Goal: Task Accomplishment & Management: Use online tool/utility

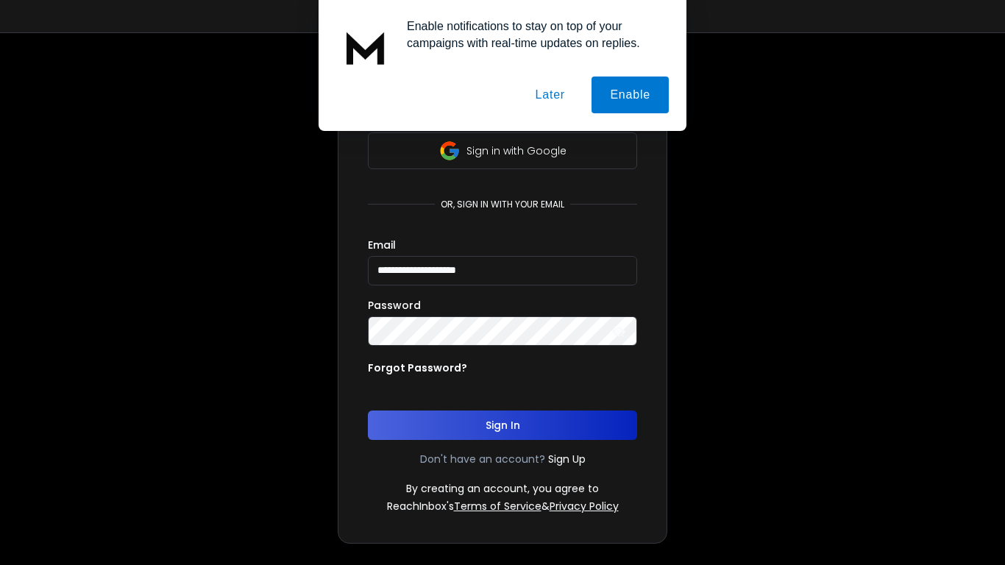
type input "**********"
click at [503, 425] on button "Sign In" at bounding box center [502, 425] width 269 height 29
